Goal: Communication & Community: Answer question/provide support

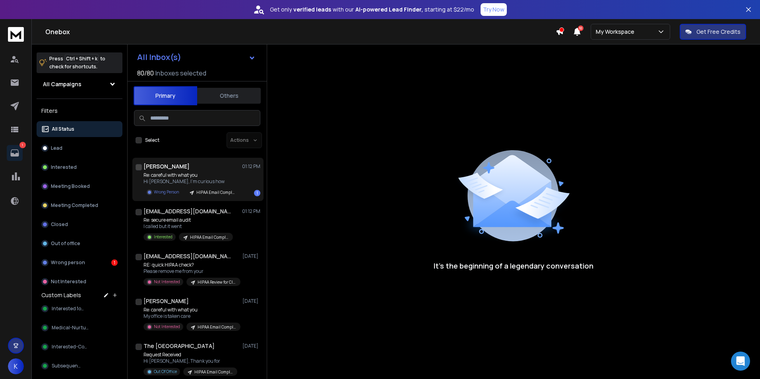
click at [210, 173] on p "Re: careful with what you" at bounding box center [190, 175] width 95 height 6
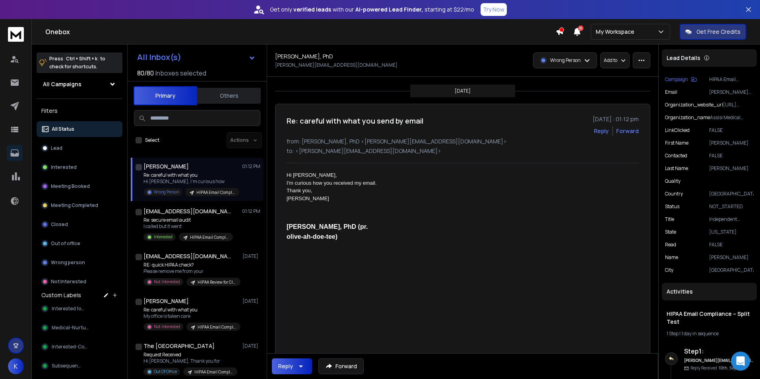
click at [599, 132] on button "Reply" at bounding box center [601, 131] width 15 height 8
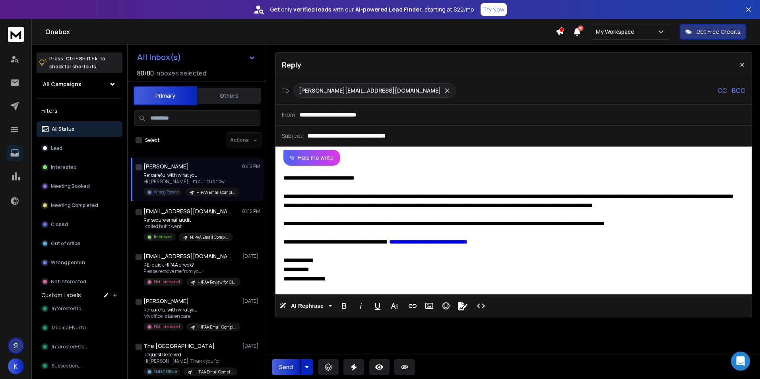
click at [283, 364] on button "Send" at bounding box center [286, 367] width 28 height 16
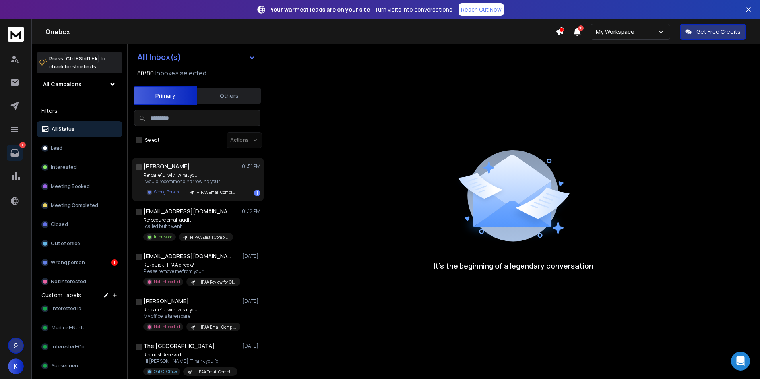
click at [221, 181] on p "I would recommend narrowing your" at bounding box center [190, 181] width 95 height 6
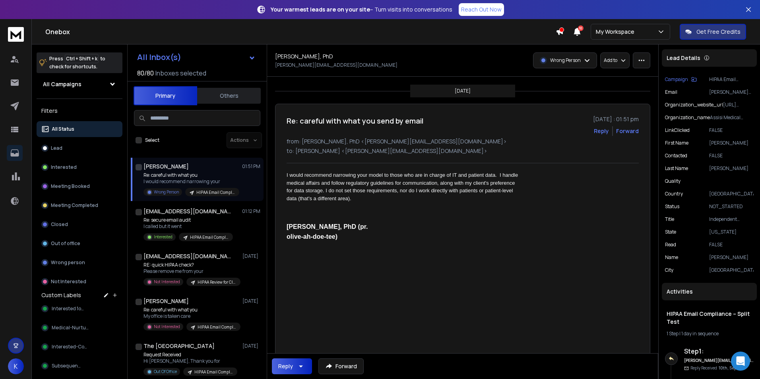
click at [639, 62] on icon "button" at bounding box center [641, 60] width 7 height 7
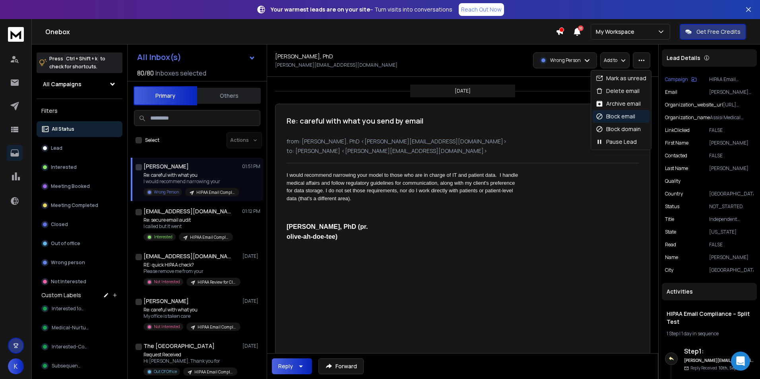
click at [624, 113] on div "Block email" at bounding box center [615, 116] width 39 height 8
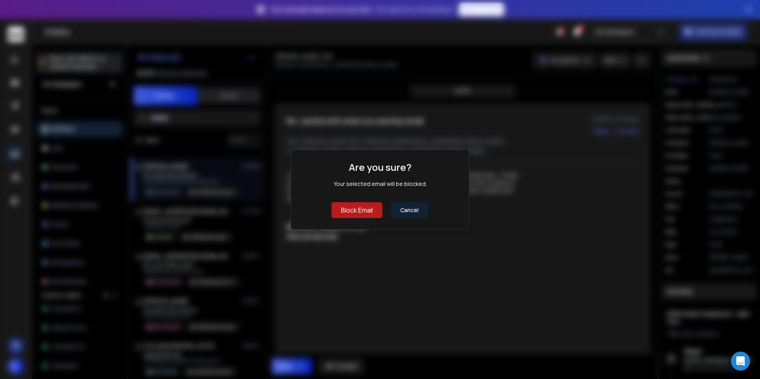
click at [368, 205] on button "Block Email" at bounding box center [356, 210] width 51 height 16
